Goal: Task Accomplishment & Management: Use online tool/utility

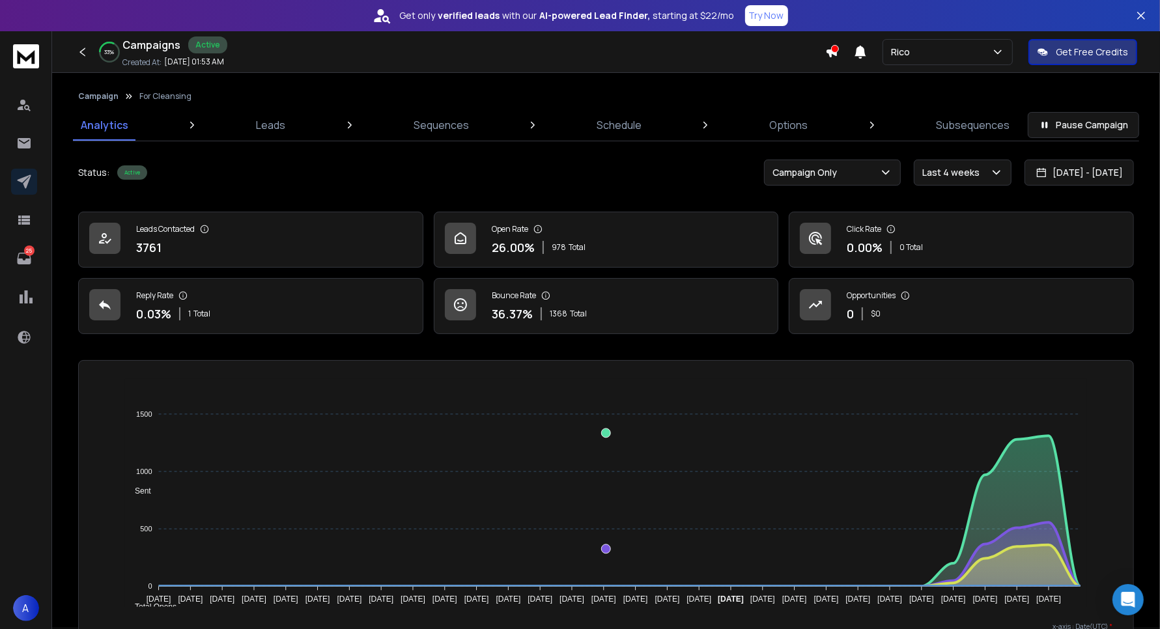
click at [1000, 56] on div "Enable notifications to stay on top of your campaigns with real-time updates on…" at bounding box center [580, 58] width 1160 height 116
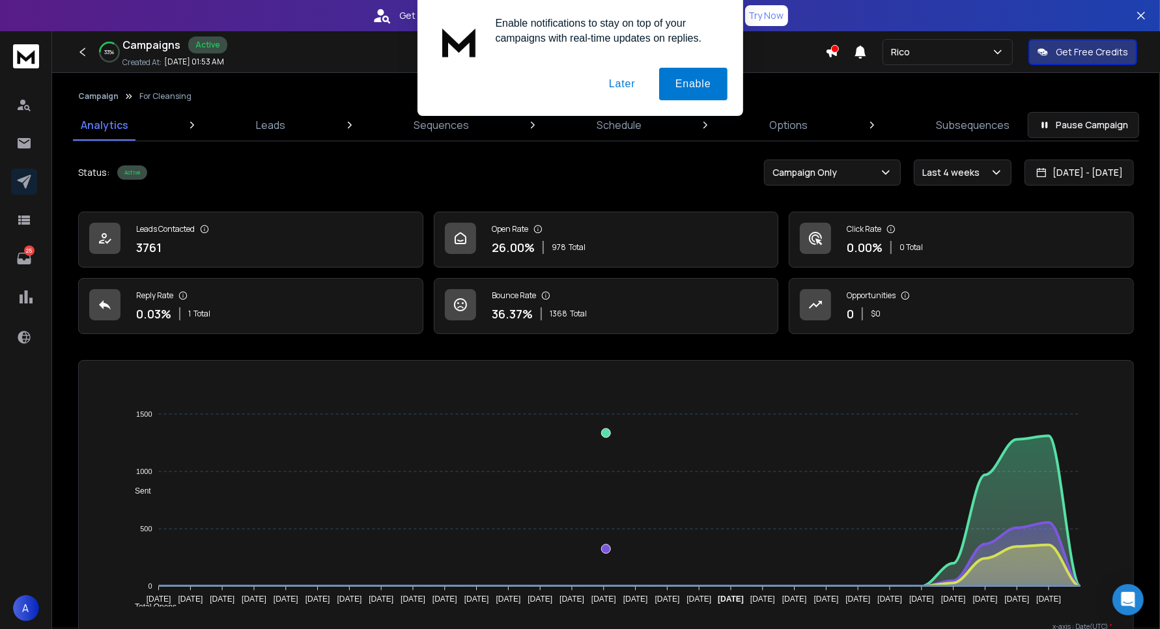
click at [619, 85] on button "Later" at bounding box center [622, 84] width 59 height 33
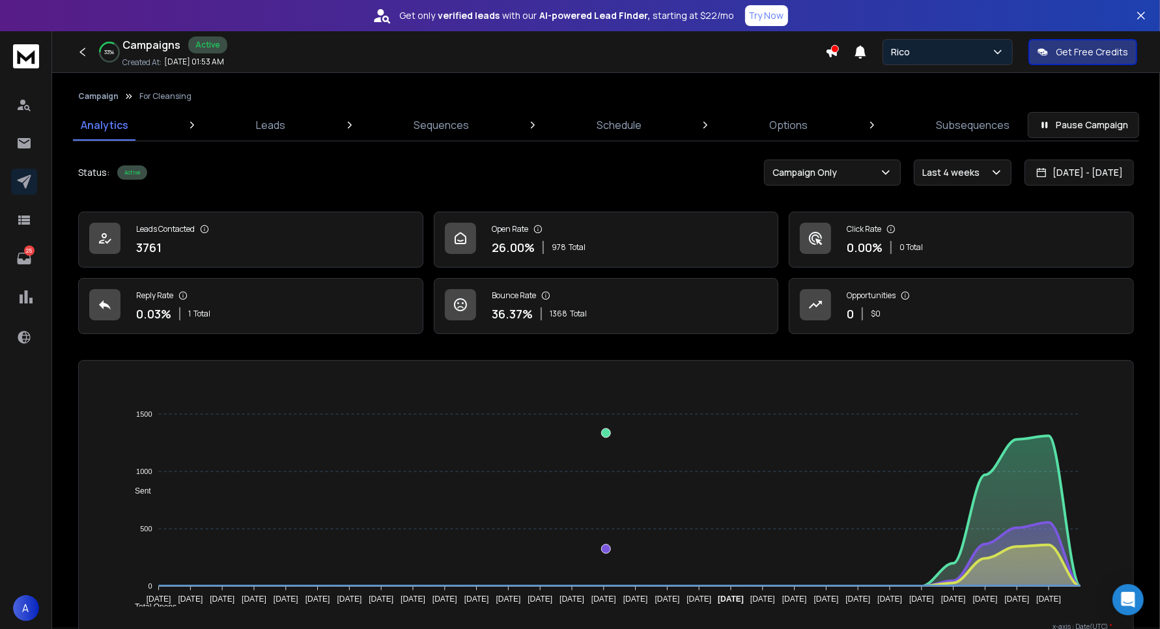
click at [1005, 50] on icon "button" at bounding box center [998, 52] width 13 height 13
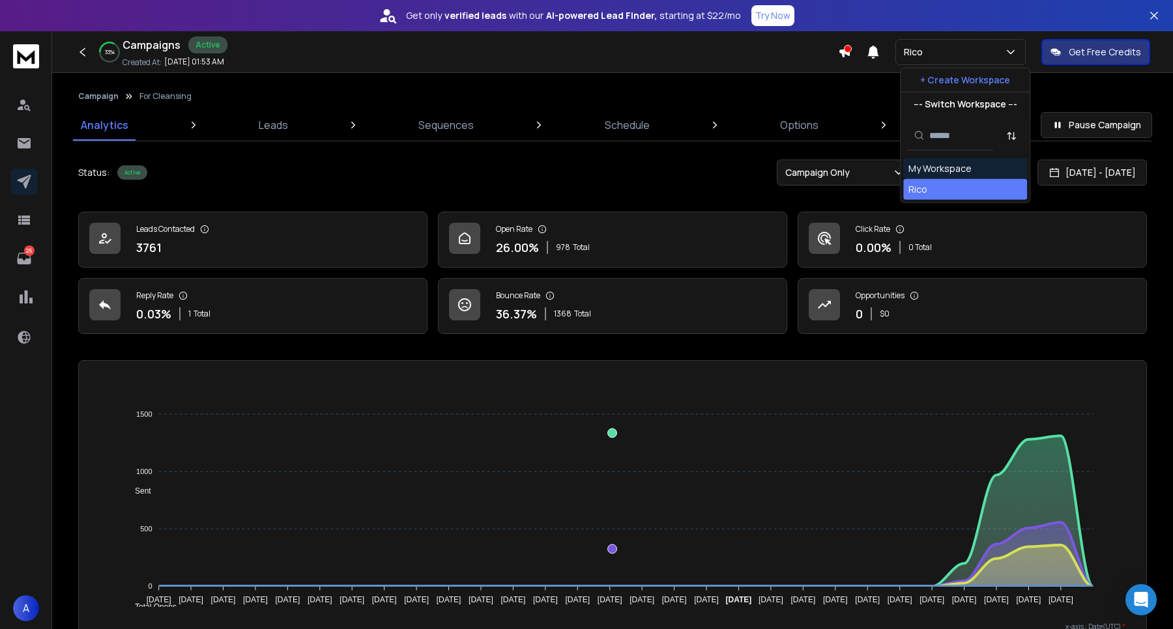
click at [800, 86] on div "Campaign For Cleansing" at bounding box center [612, 96] width 1079 height 21
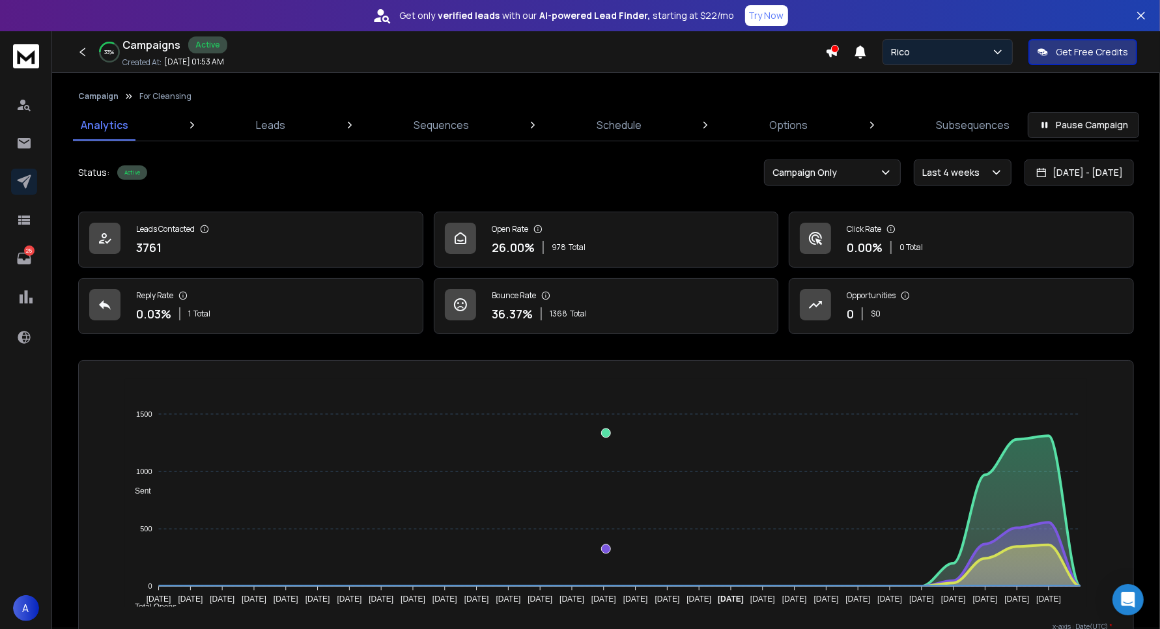
click at [951, 59] on button "Rico" at bounding box center [948, 52] width 130 height 26
click at [262, 121] on p "Leads" at bounding box center [270, 125] width 29 height 16
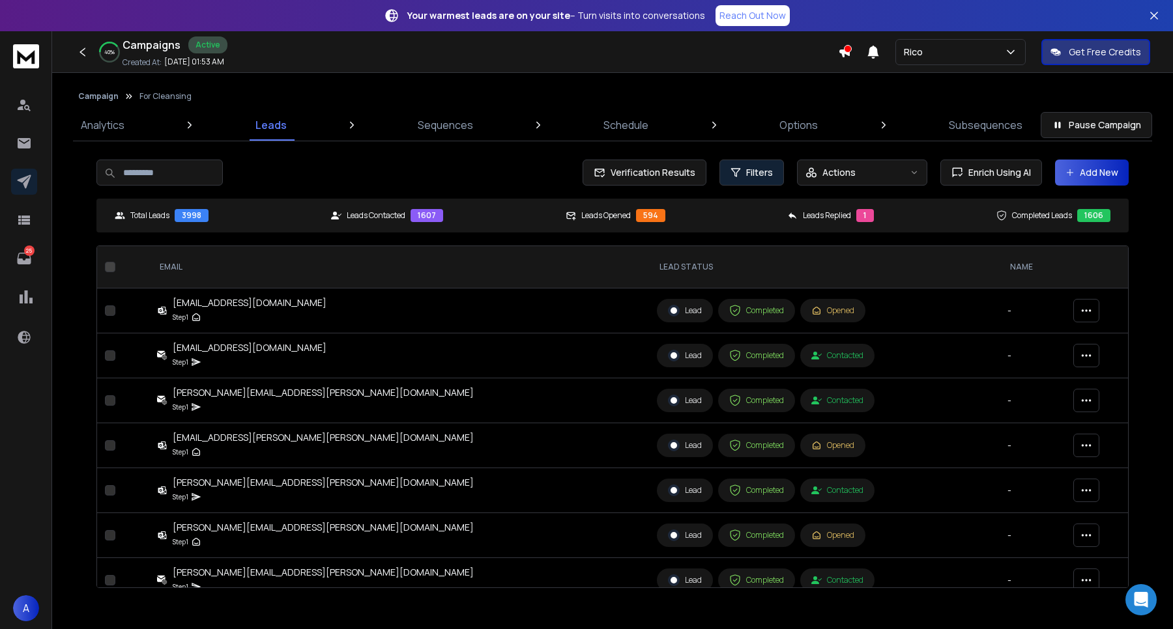
click at [770, 168] on span "Filters" at bounding box center [759, 172] width 27 height 13
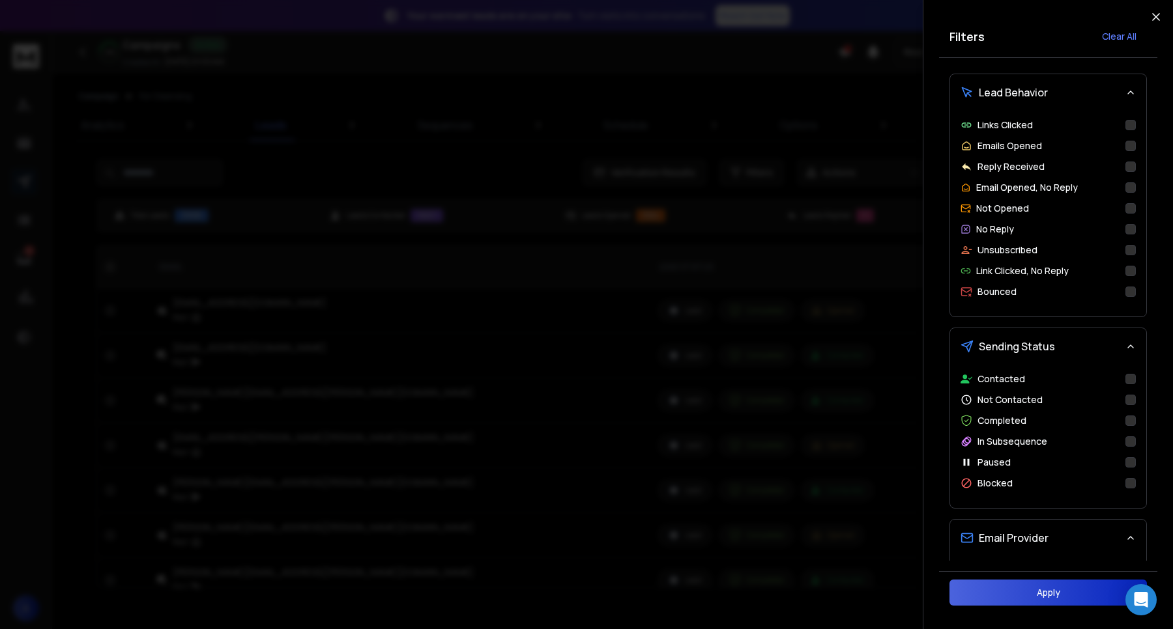
click at [1154, 15] on icon "button" at bounding box center [1156, 17] width 7 height 7
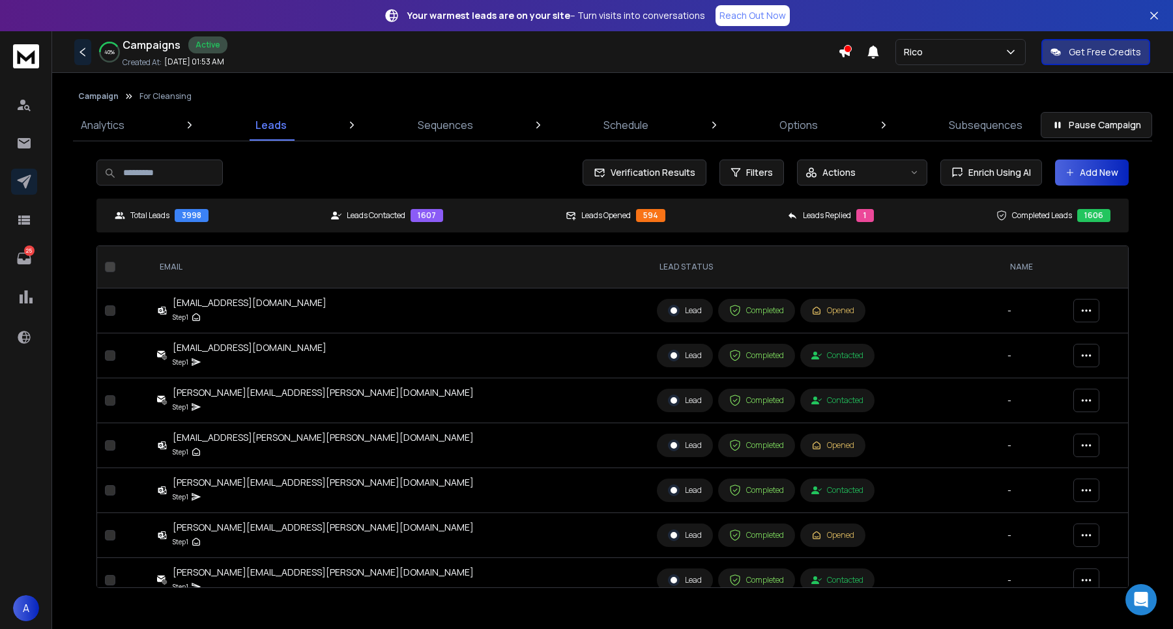
click at [81, 48] on icon at bounding box center [83, 52] width 12 height 12
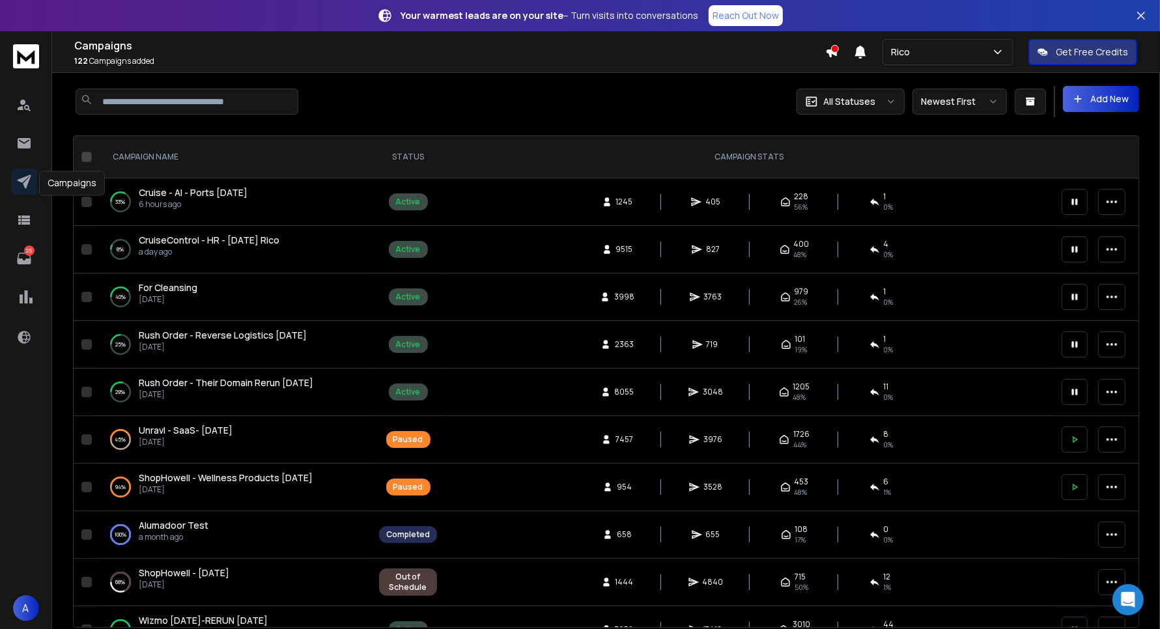
click at [27, 179] on icon at bounding box center [24, 182] width 16 height 16
click at [177, 291] on span "For Cleansing" at bounding box center [168, 287] width 59 height 12
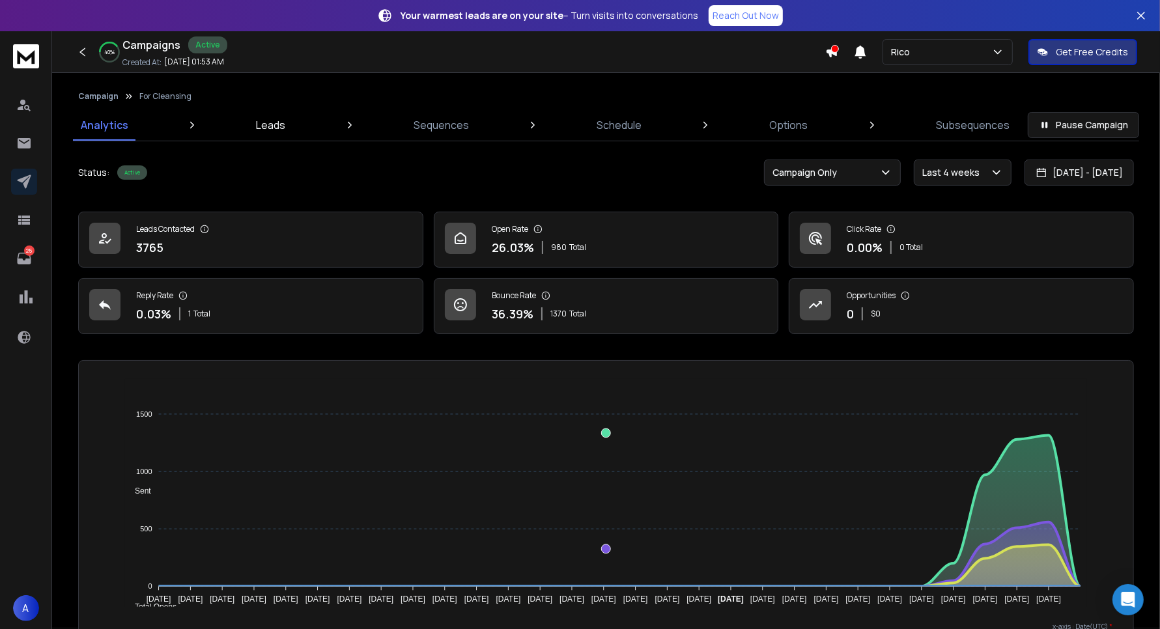
click at [261, 124] on p "Leads" at bounding box center [270, 125] width 29 height 16
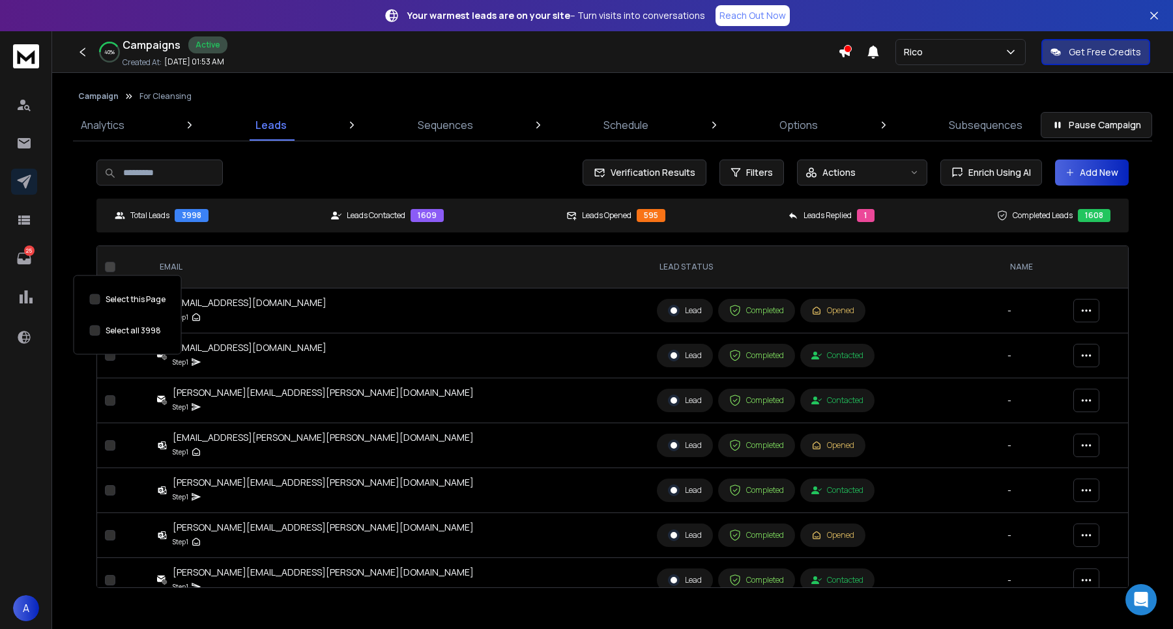
click at [109, 271] on button "Select this Page" at bounding box center [110, 267] width 10 height 10
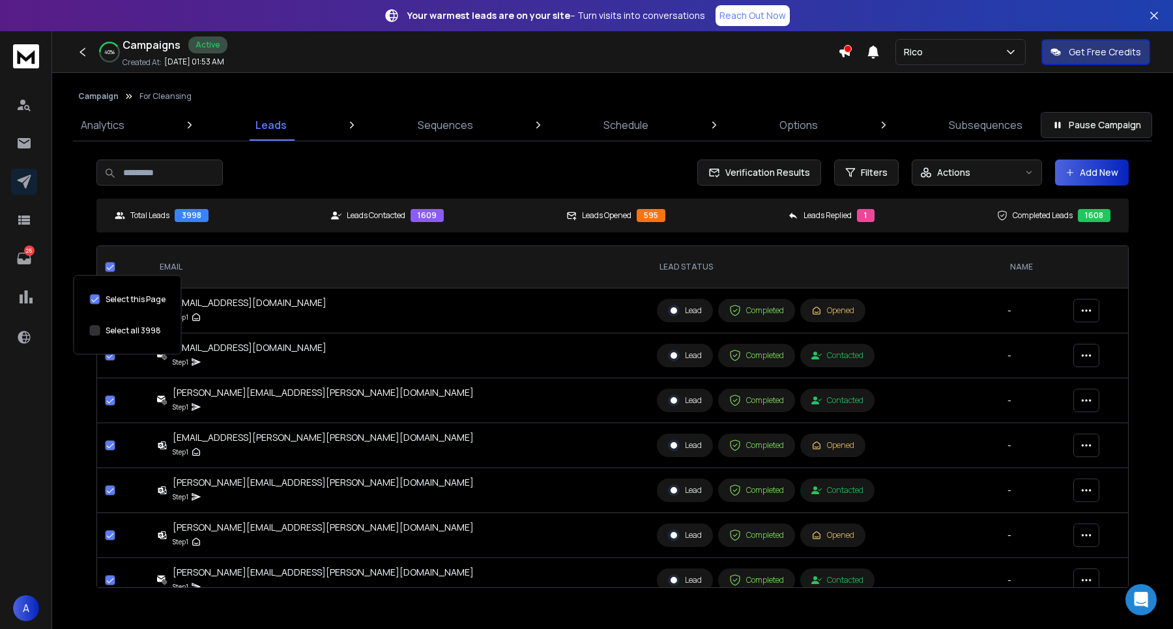
click at [94, 332] on button "Select this Page" at bounding box center [95, 331] width 10 height 10
click at [865, 177] on span "Filters" at bounding box center [874, 172] width 27 height 13
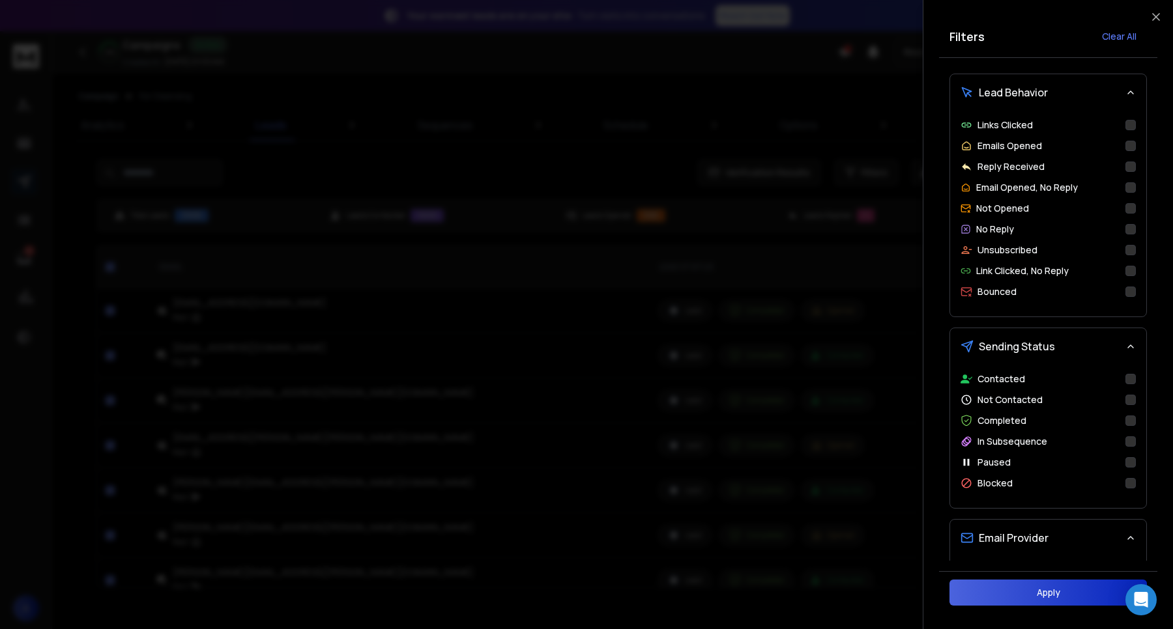
click at [1125, 293] on button "Bounced" at bounding box center [1130, 292] width 10 height 10
click at [1043, 598] on button "Apply" at bounding box center [1047, 593] width 197 height 26
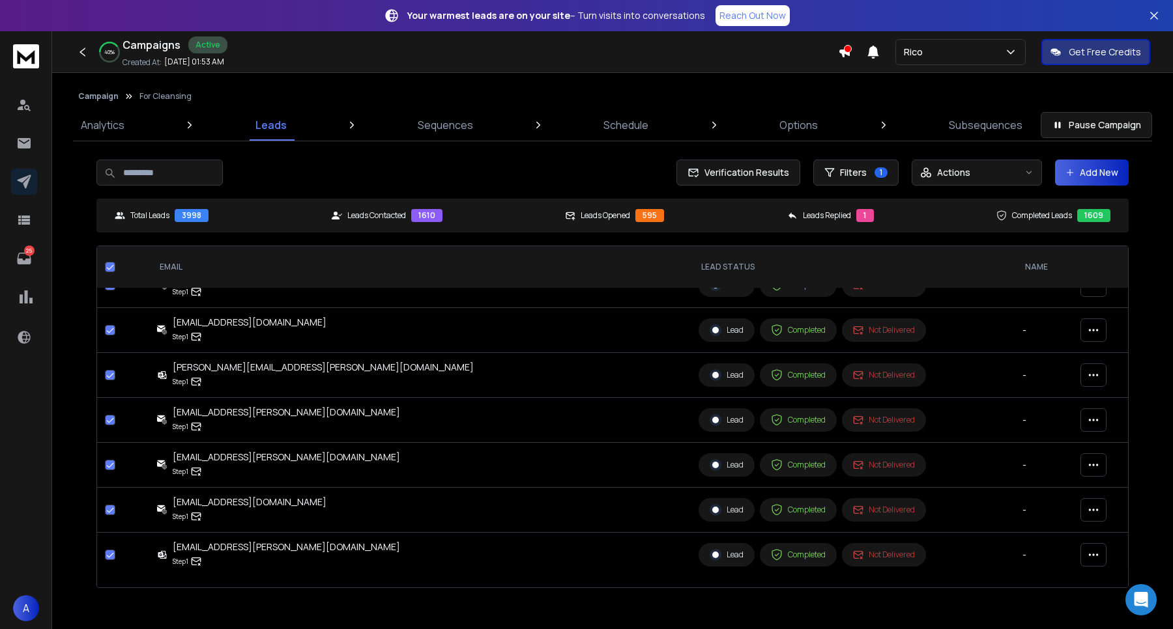
scroll to position [1966, 0]
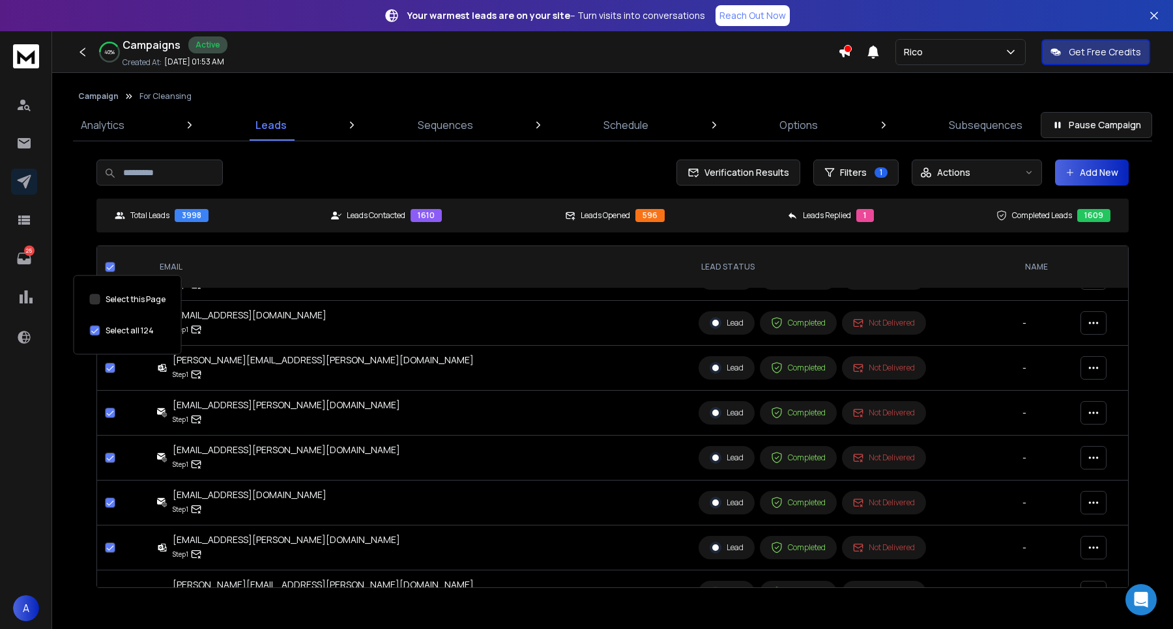
click at [113, 268] on button "Select this Page" at bounding box center [110, 267] width 10 height 10
click at [541, 170] on div "Verification Results Filters 1 Actions Add New" at bounding box center [612, 173] width 1032 height 26
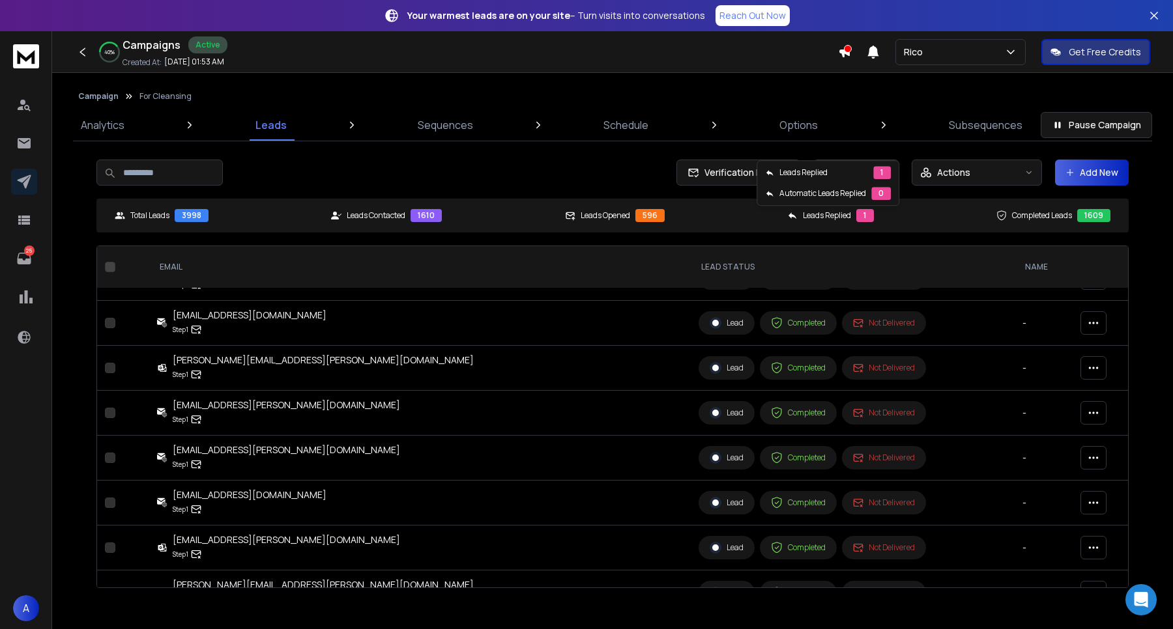
click at [884, 168] on div "1" at bounding box center [882, 172] width 18 height 13
click at [841, 164] on button "Filters 1" at bounding box center [855, 173] width 85 height 26
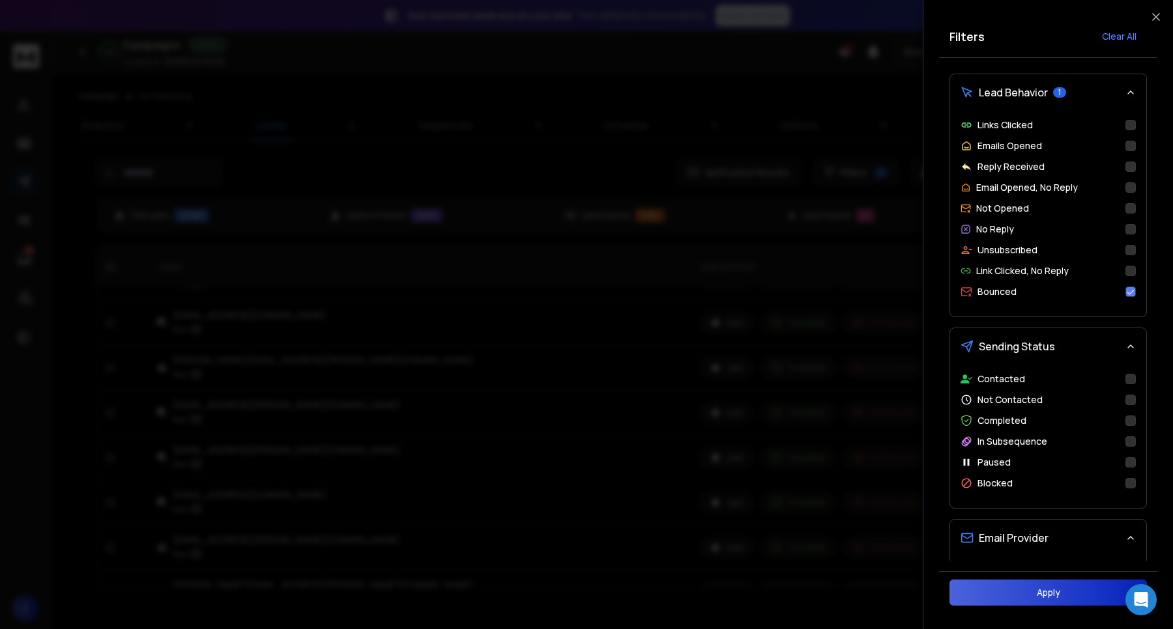
click at [1125, 295] on button "Bounced" at bounding box center [1130, 292] width 10 height 10
click at [1040, 588] on button "Apply" at bounding box center [1047, 593] width 197 height 26
